Goal: Task Accomplishment & Management: Manage account settings

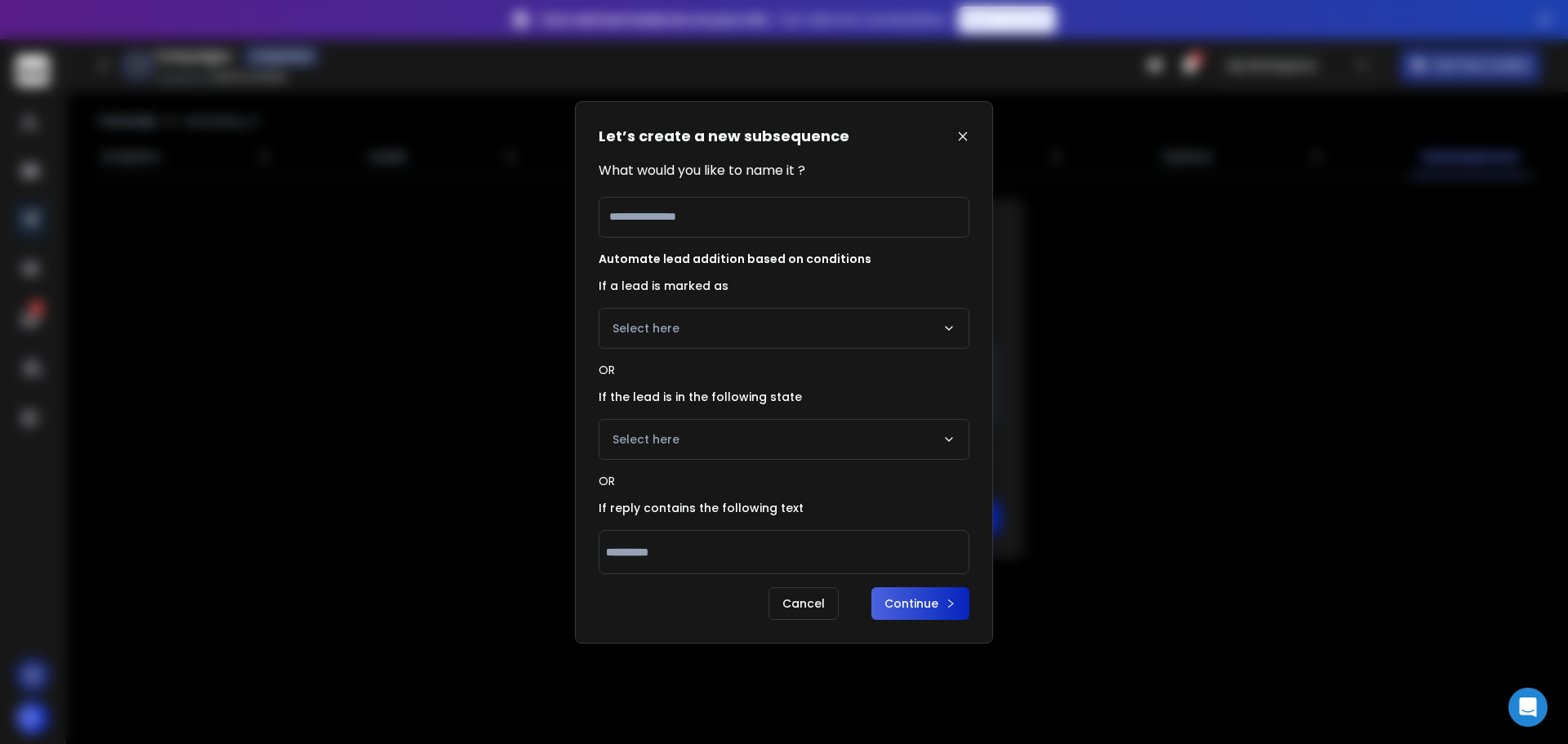
click at [966, 130] on icon at bounding box center [962, 136] width 13 height 13
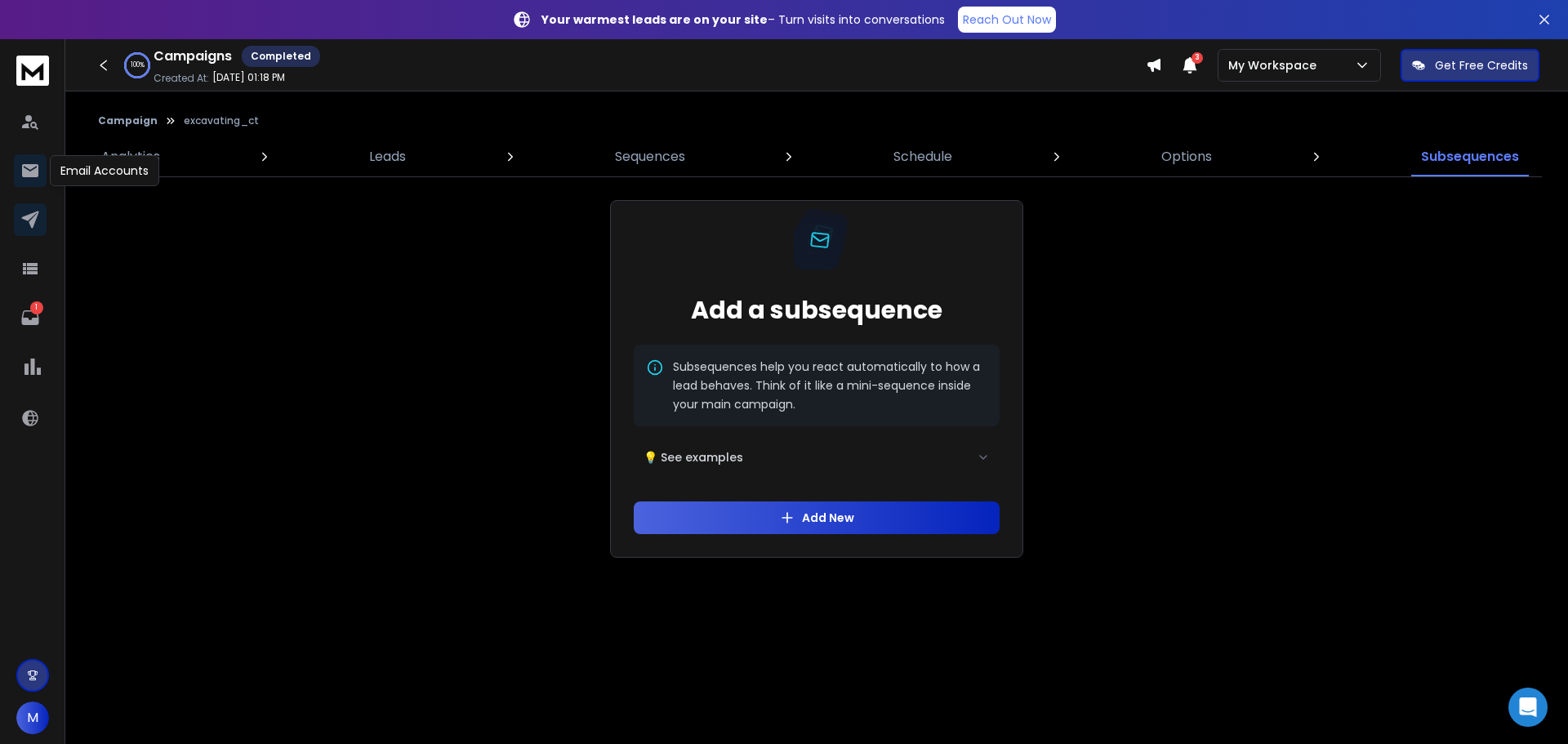
click at [24, 167] on icon at bounding box center [30, 170] width 20 height 20
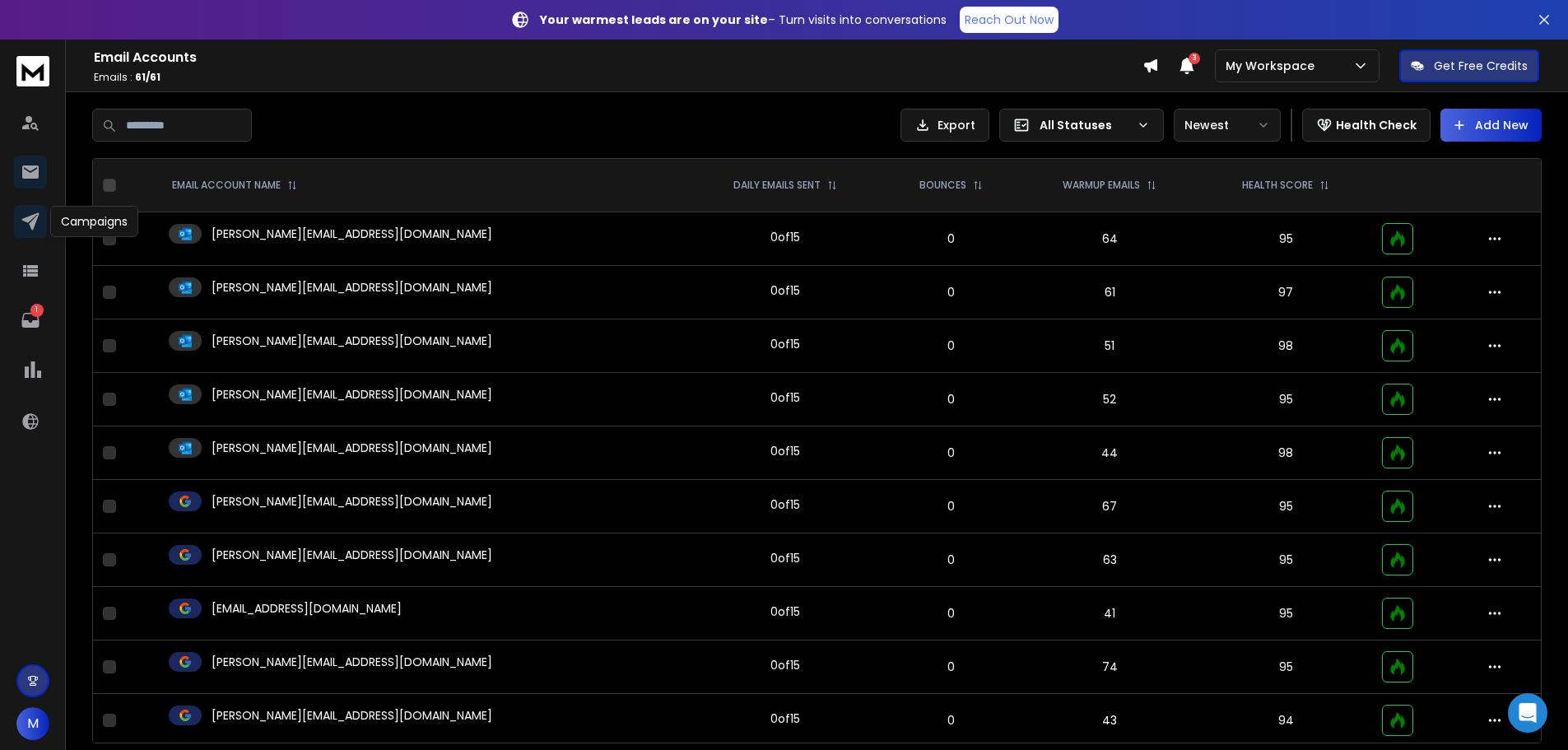
click at [27, 219] on icon at bounding box center [30, 221] width 17 height 17
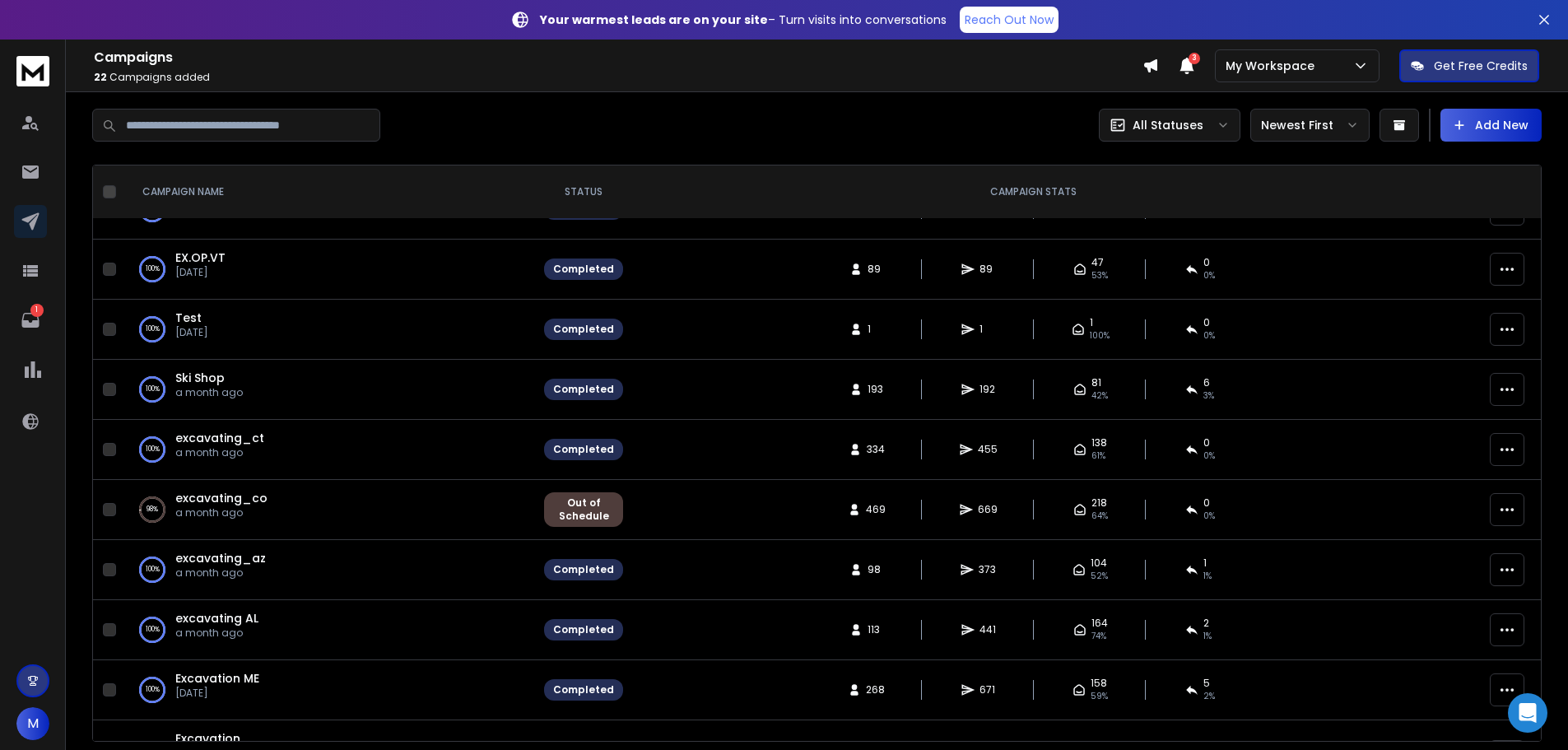
scroll to position [247, 0]
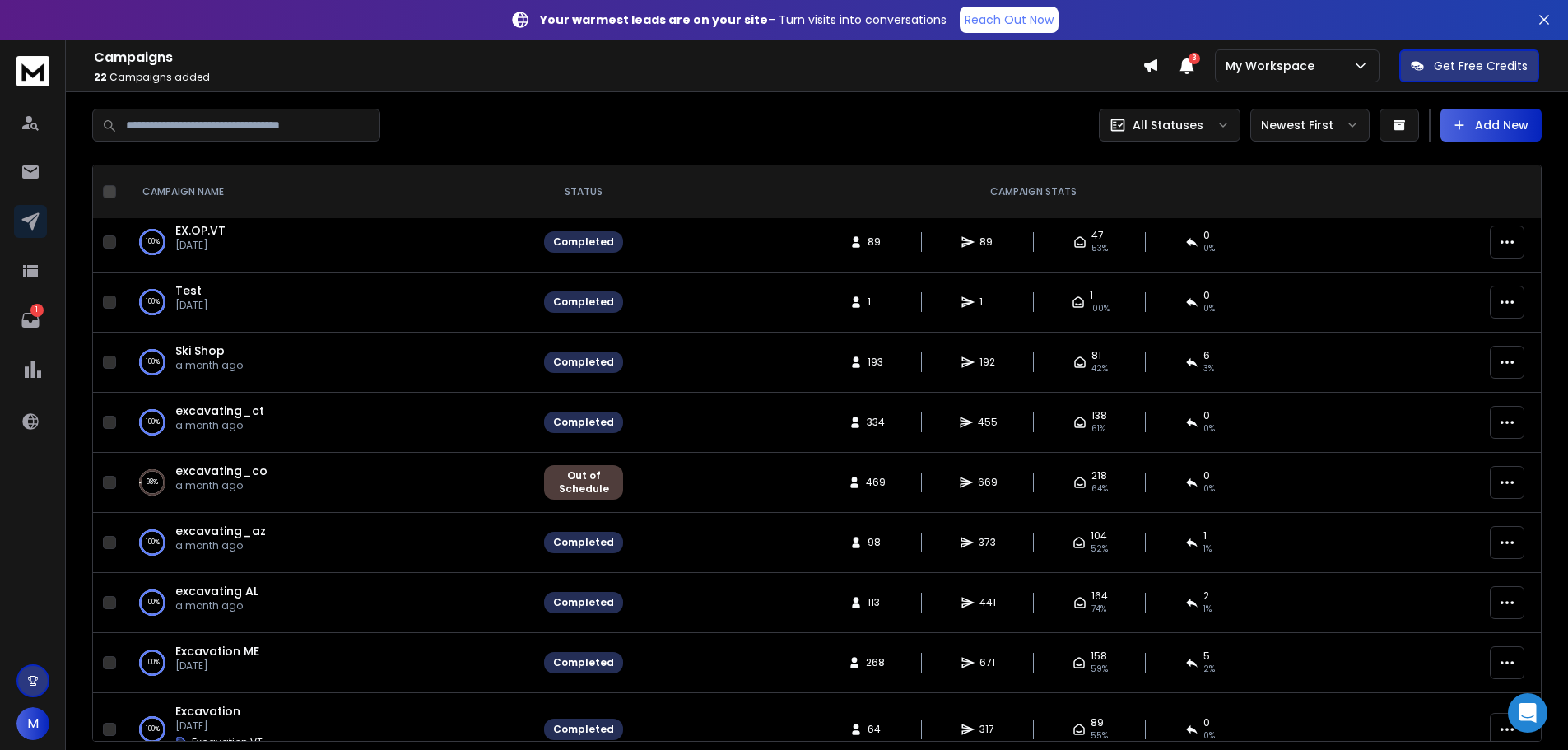
click at [553, 474] on div "Out of Schedule" at bounding box center [583, 482] width 61 height 27
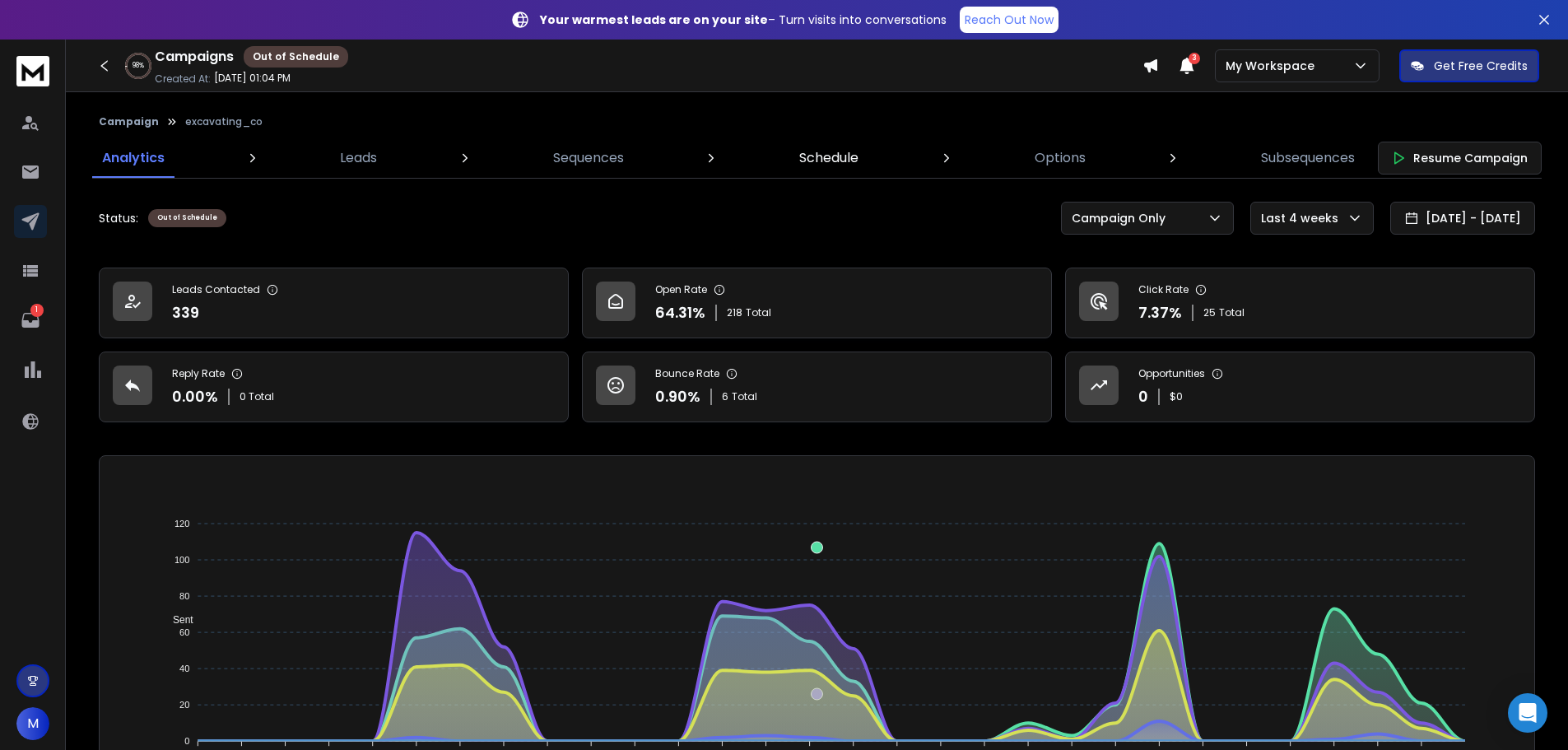
click at [831, 162] on p "Schedule" at bounding box center [829, 158] width 59 height 20
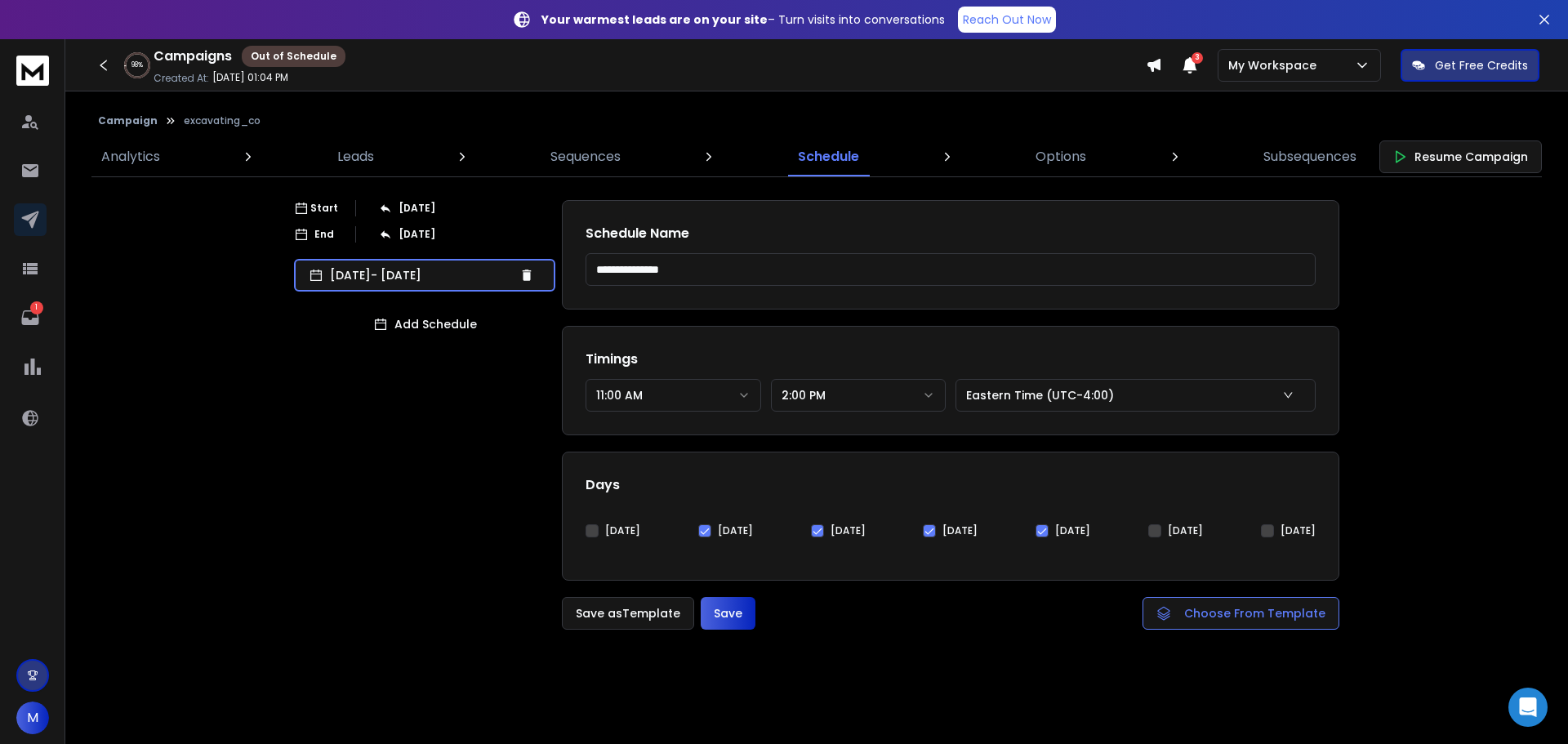
click at [422, 229] on p "[DATE]" at bounding box center [417, 234] width 37 height 13
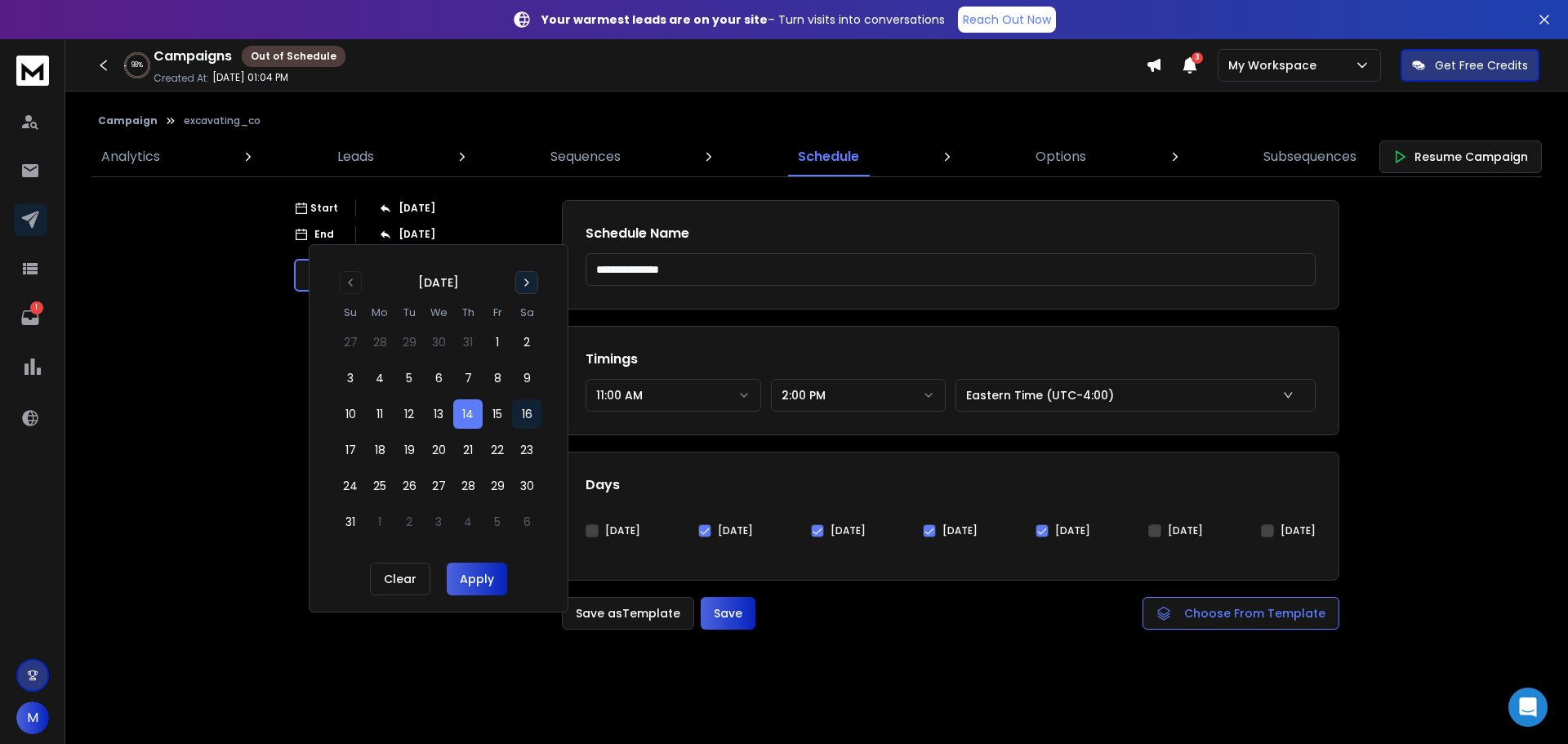
click at [523, 278] on icon "Go to next month" at bounding box center [527, 282] width 13 height 13
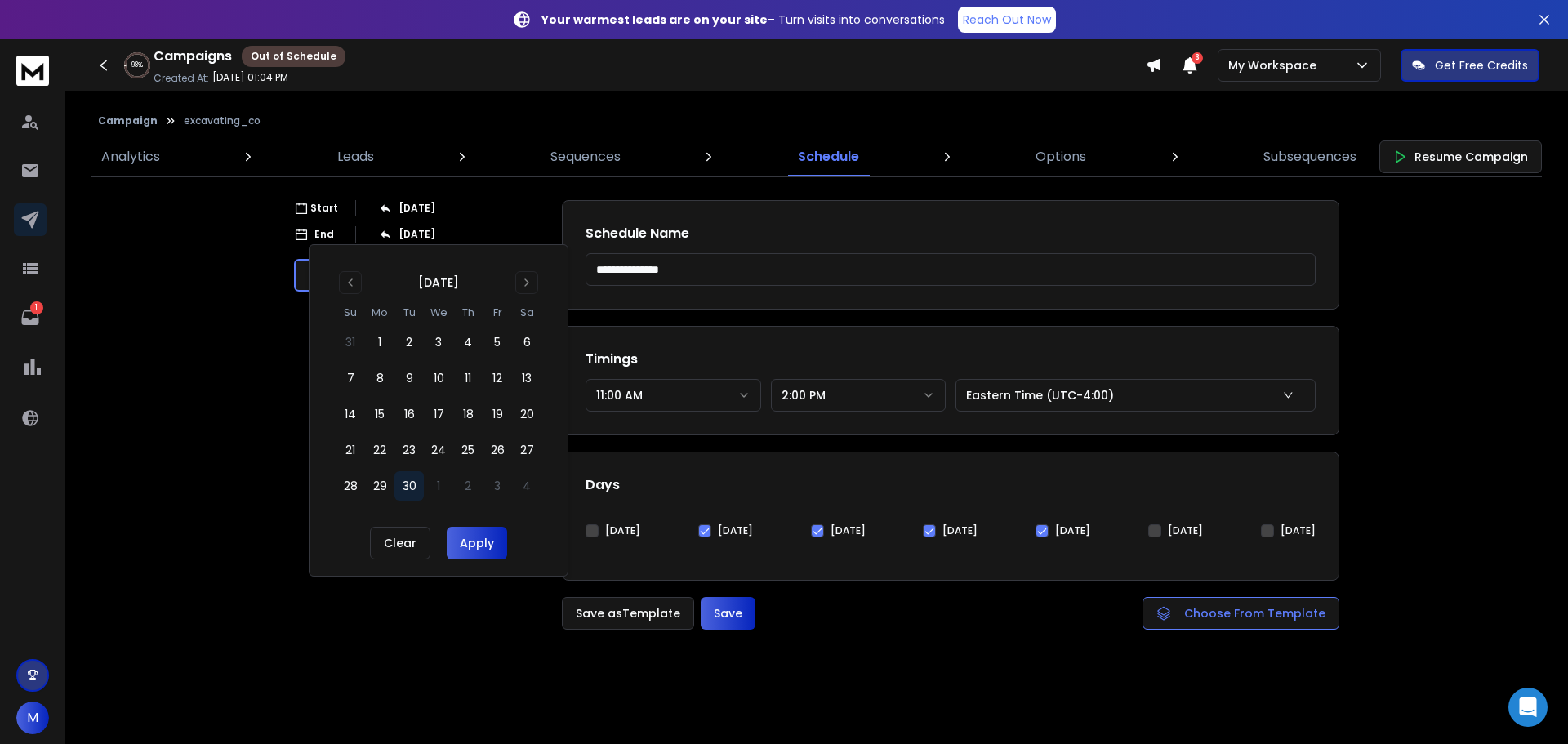
click at [405, 488] on button "30" at bounding box center [409, 486] width 30 height 30
click at [463, 544] on button "Apply" at bounding box center [476, 543] width 61 height 32
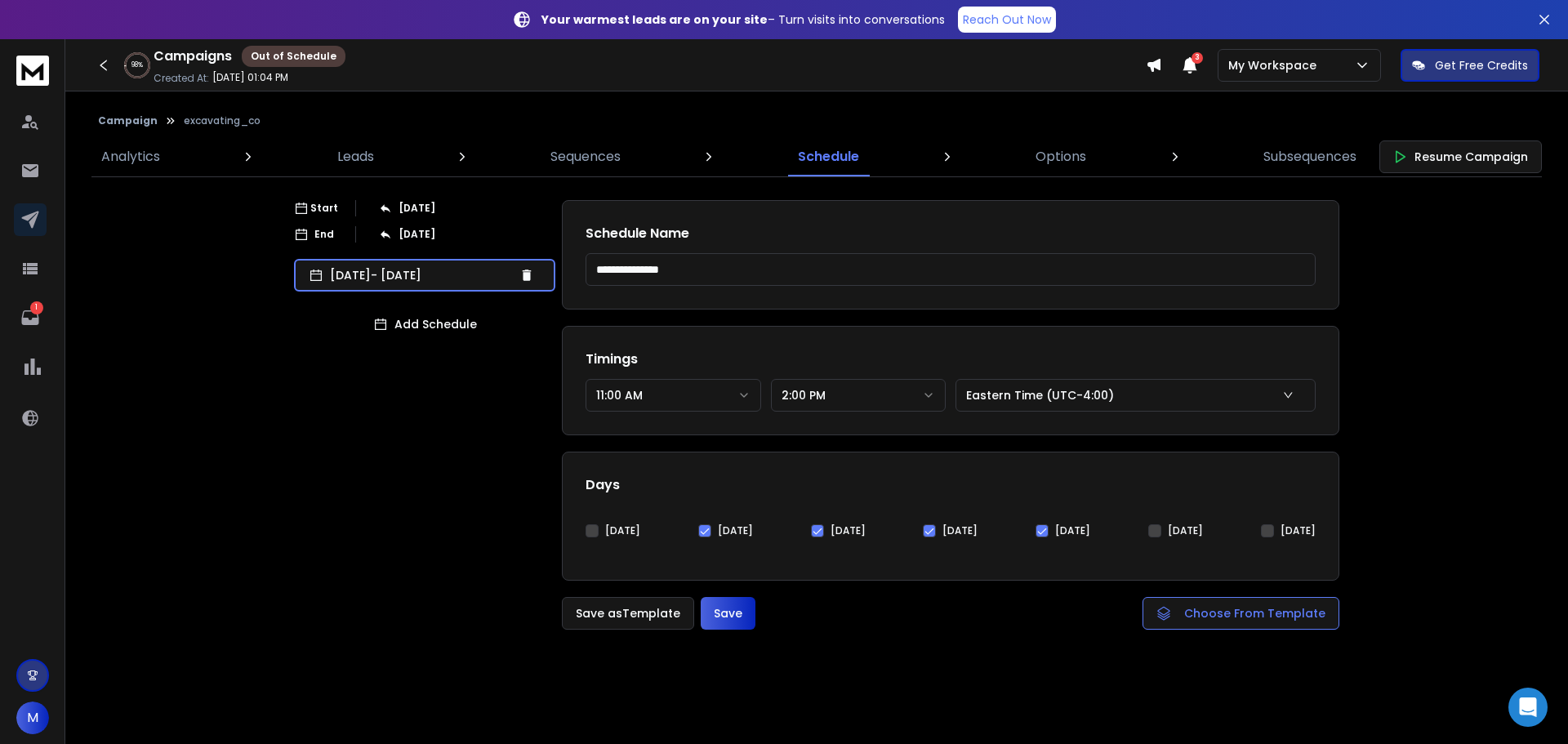
click at [730, 618] on button "Save" at bounding box center [728, 614] width 55 height 32
click at [32, 214] on icon at bounding box center [30, 219] width 17 height 17
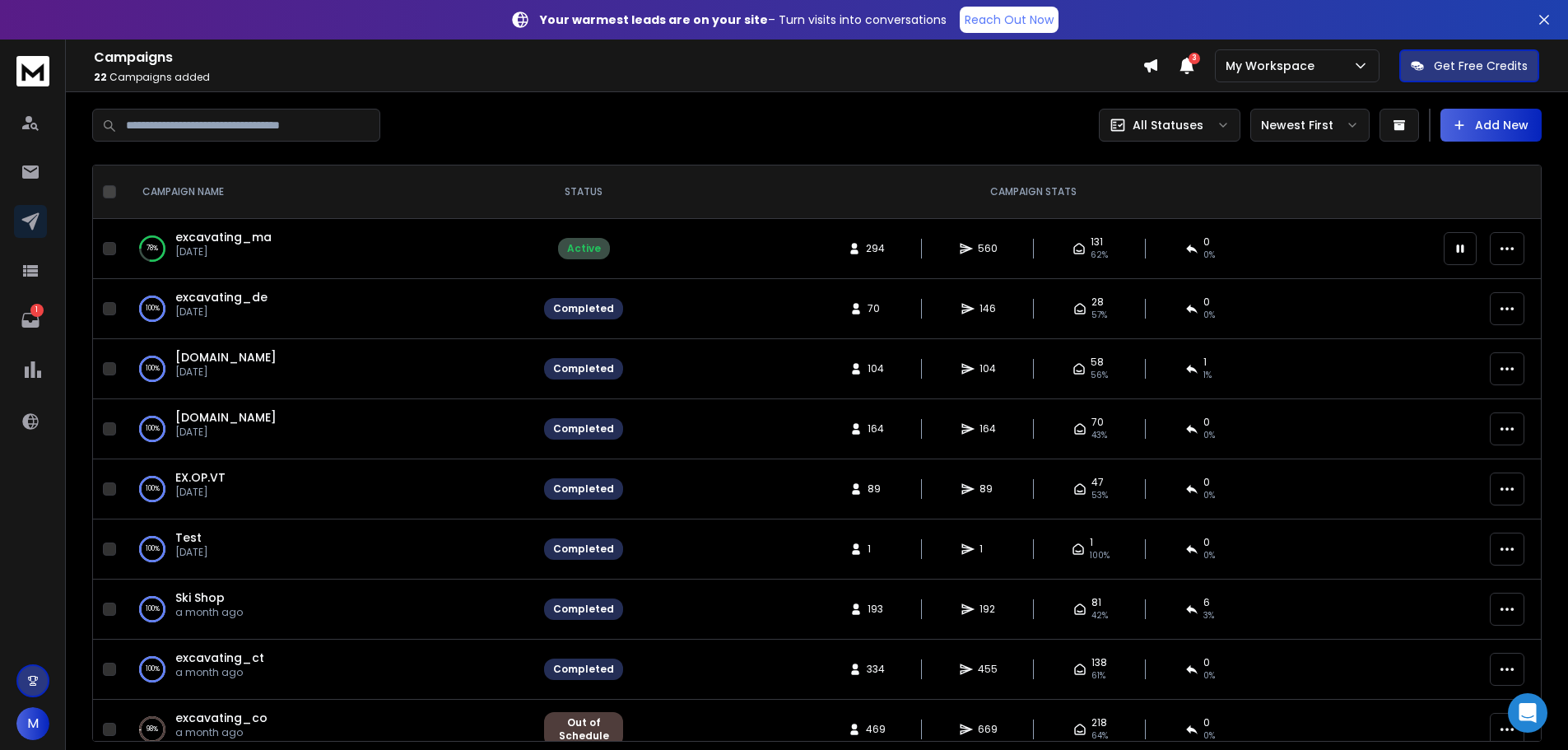
scroll to position [82, 0]
click at [1185, 70] on icon at bounding box center [1187, 65] width 16 height 16
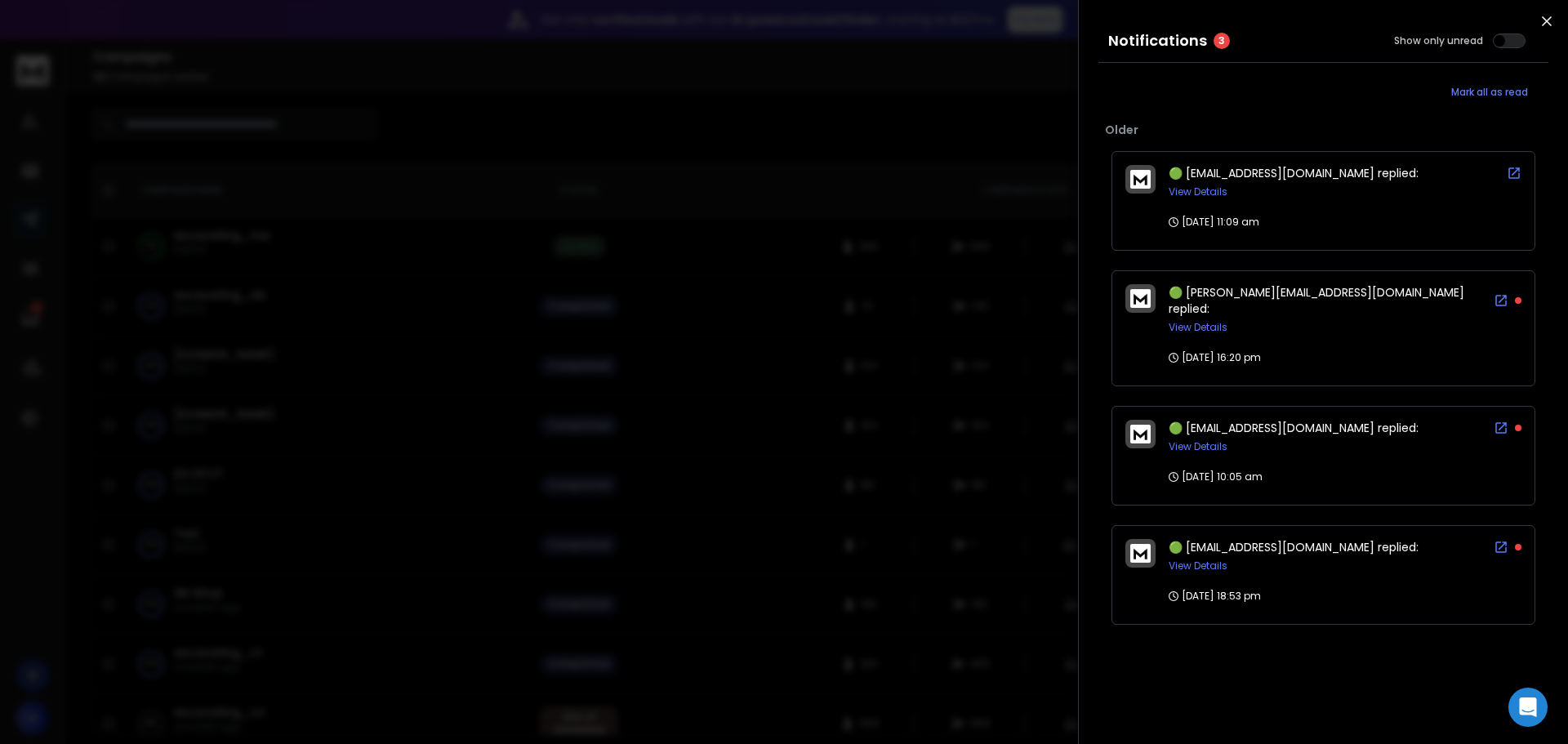
click at [1546, 21] on icon "button" at bounding box center [1548, 21] width 9 height 9
